Goal: Task Accomplishment & Management: Use online tool/utility

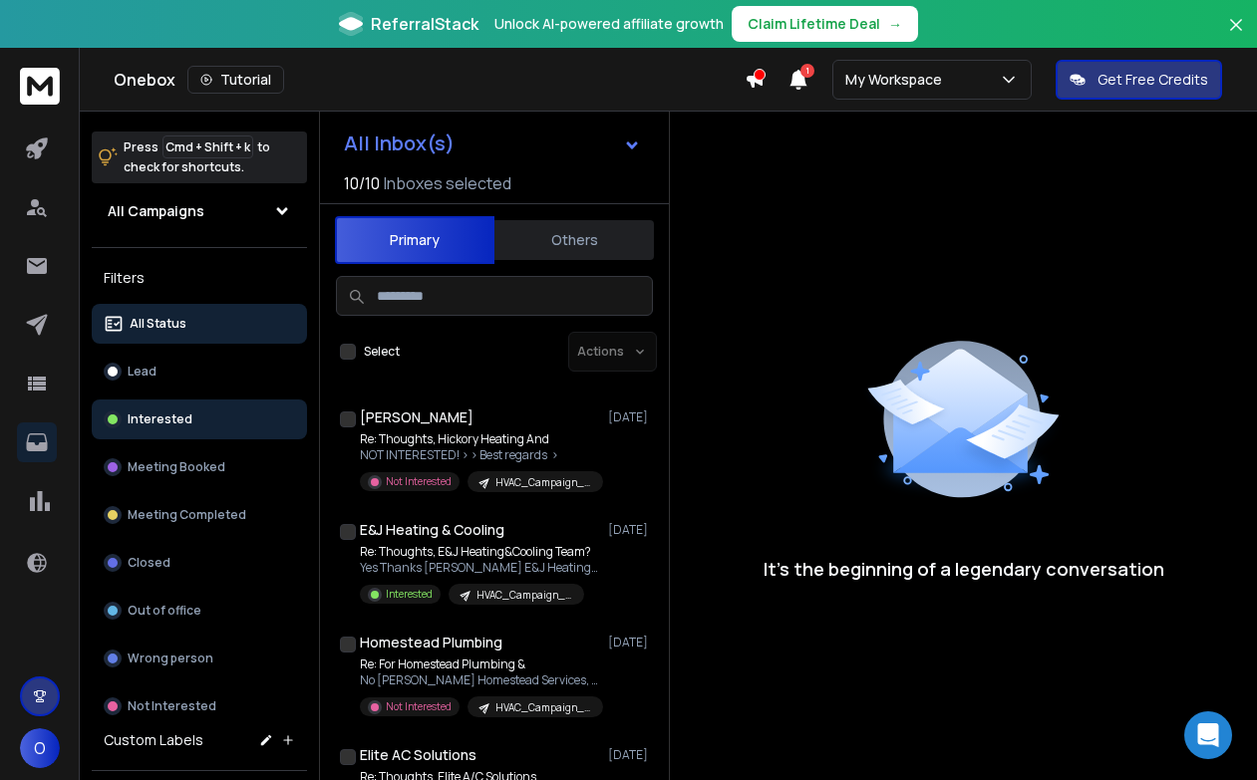
click at [244, 440] on button "Interested" at bounding box center [199, 420] width 215 height 40
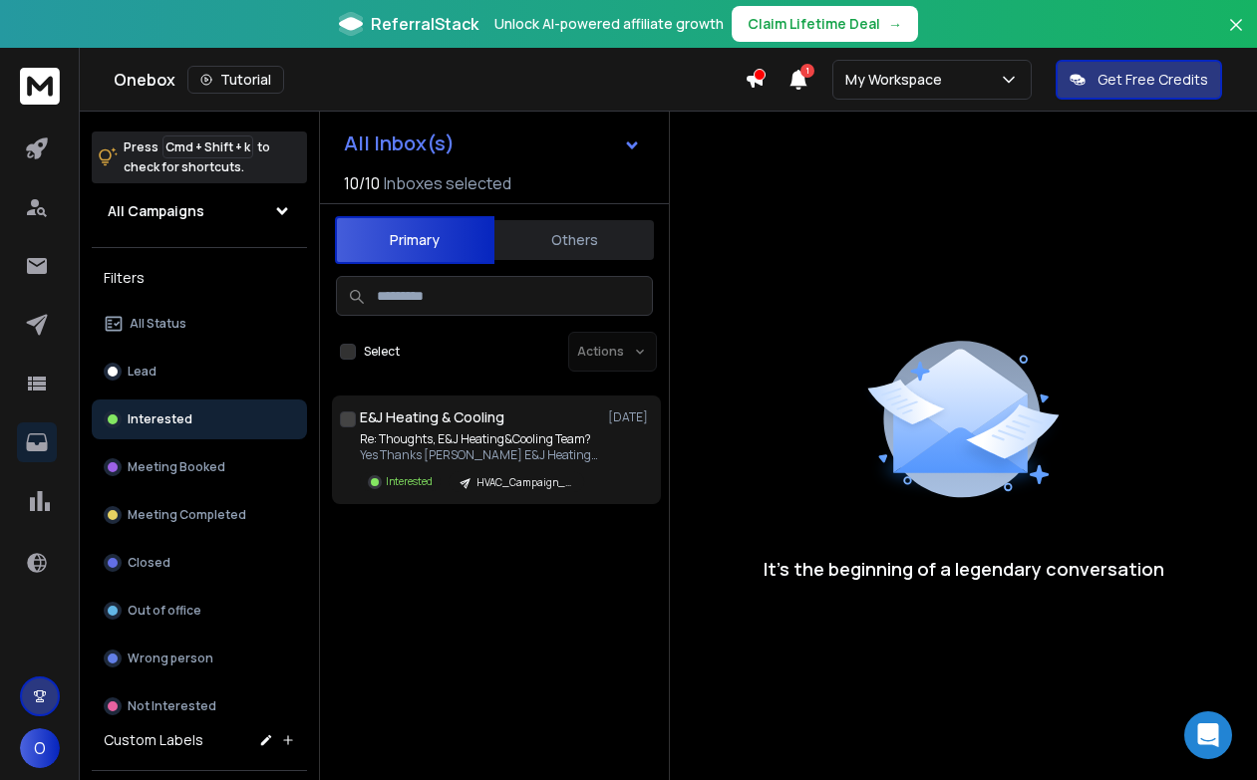
click at [356, 428] on button "button" at bounding box center [348, 420] width 16 height 16
click at [599, 492] on div "Re: Thoughts, E&J Heating&Cooling Team? Yes Thanks [PERSON_NAME] E&J Heating&Co…" at bounding box center [479, 462] width 239 height 61
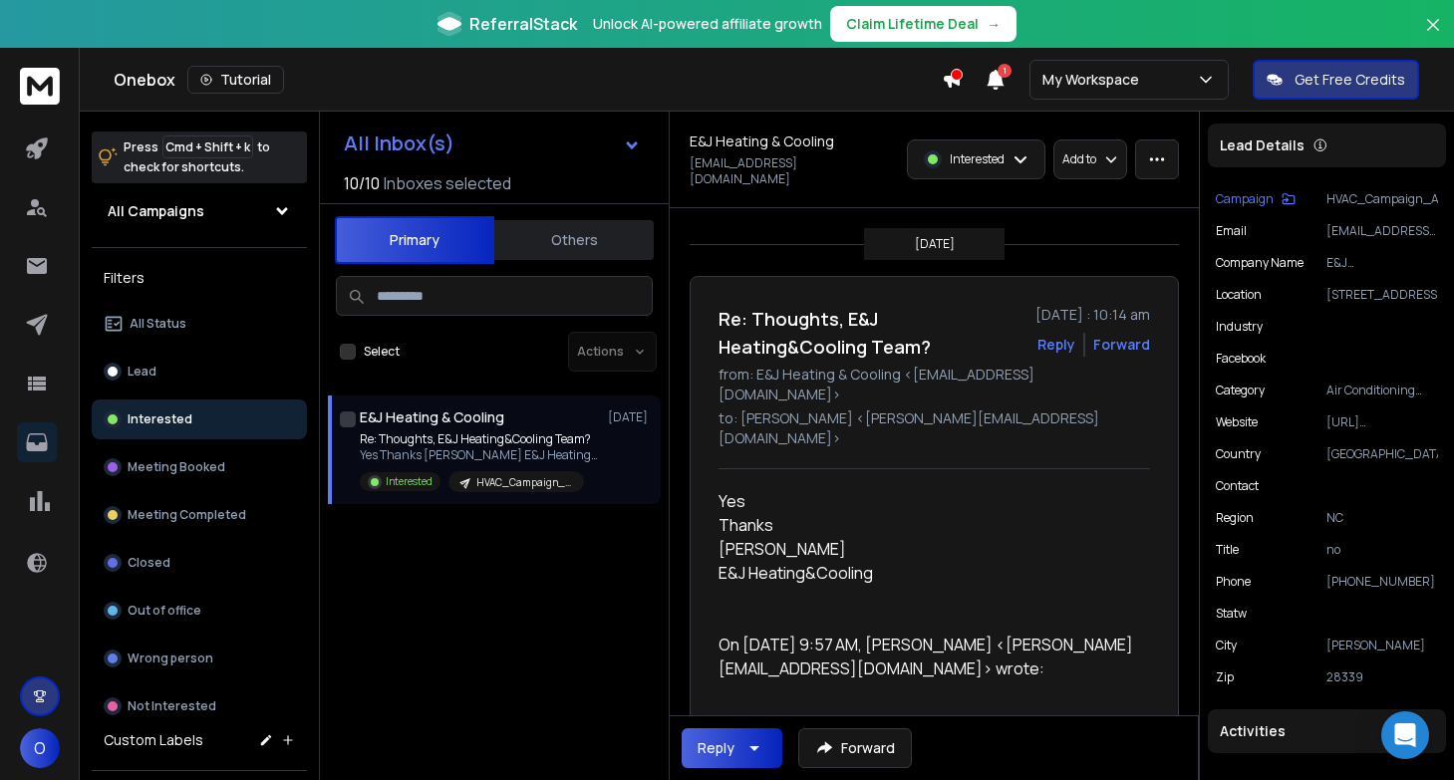
click at [1118, 166] on icon at bounding box center [1111, 159] width 14 height 14
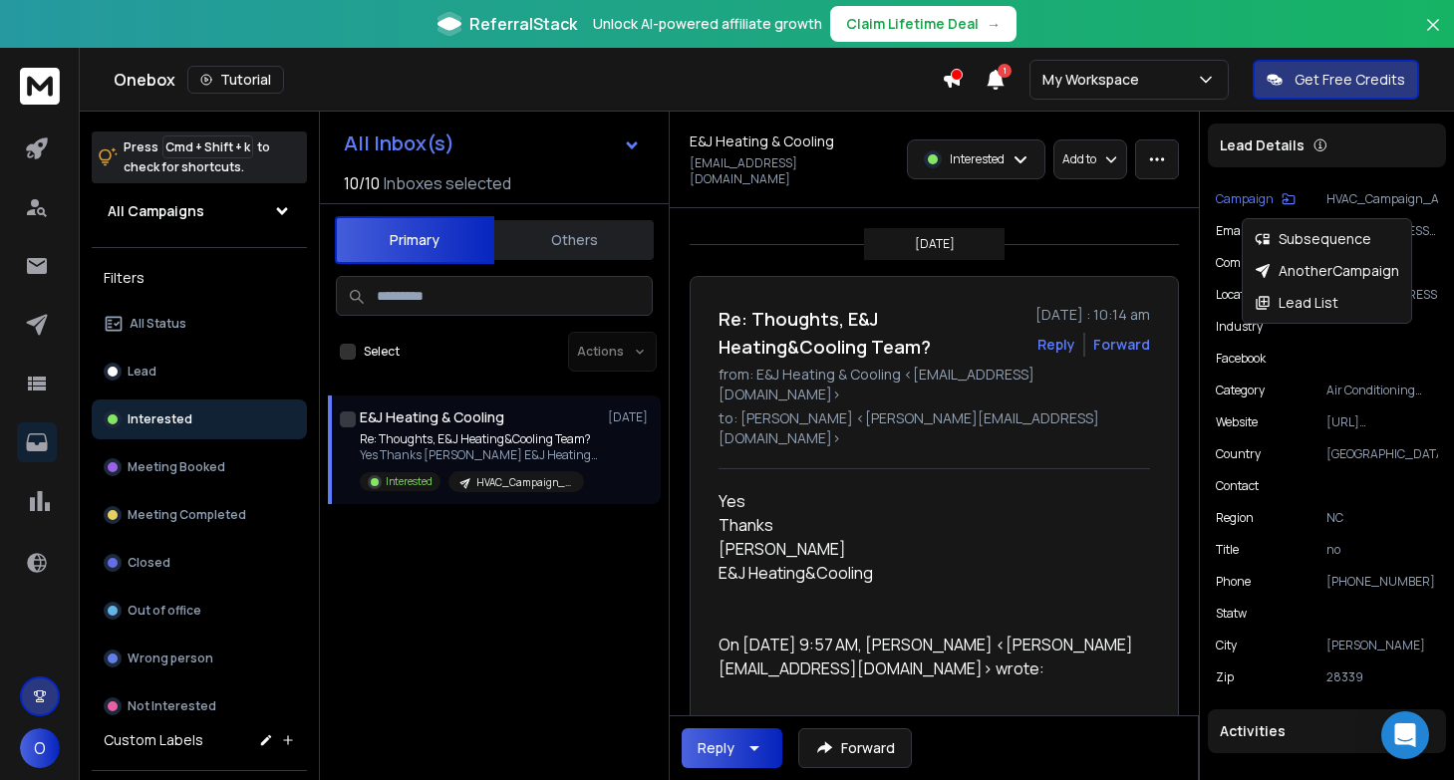
click at [1118, 166] on icon at bounding box center [1111, 159] width 14 height 14
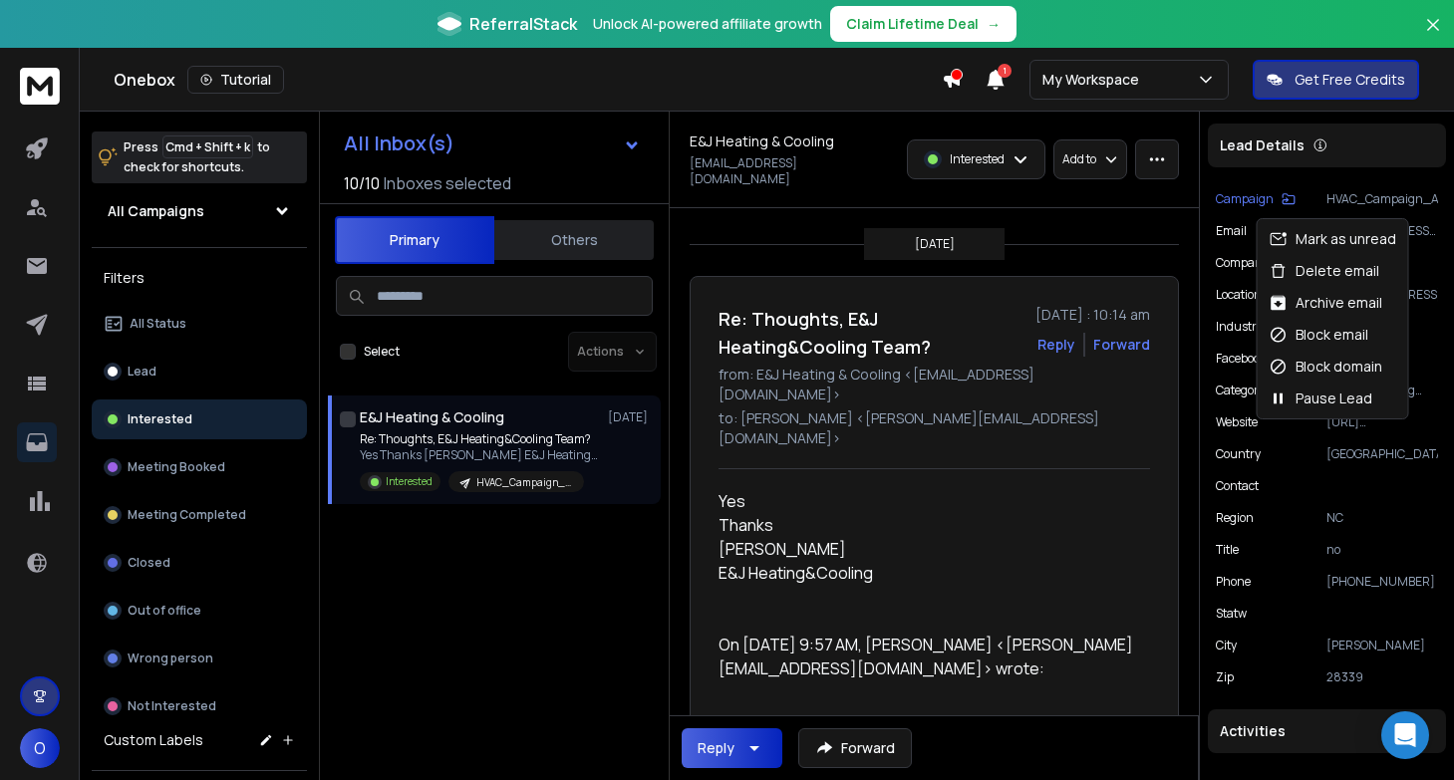
click at [1166, 168] on icon "button" at bounding box center [1157, 160] width 18 height 18
